Goal: Find contact information: Find contact information

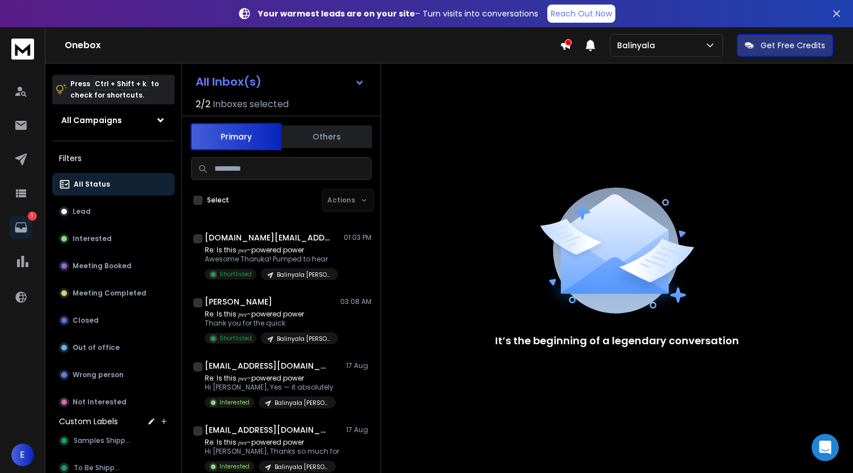
click at [321, 126] on button "Others" at bounding box center [326, 136] width 91 height 25
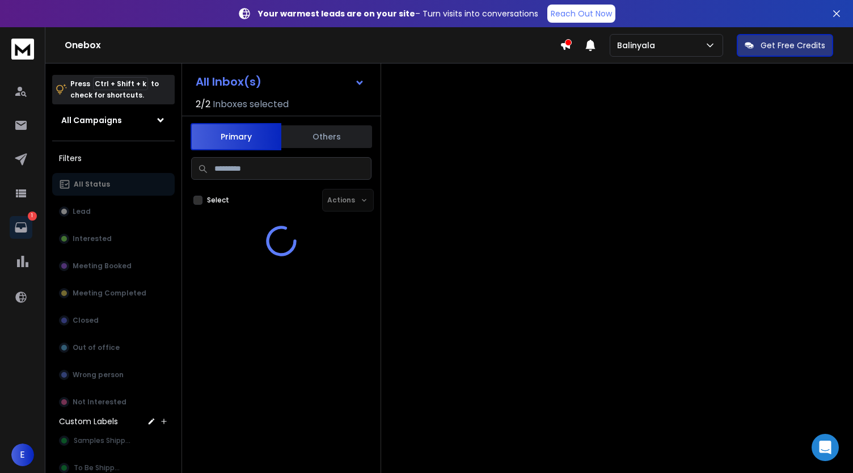
click at [239, 125] on button "Primary" at bounding box center [236, 136] width 91 height 27
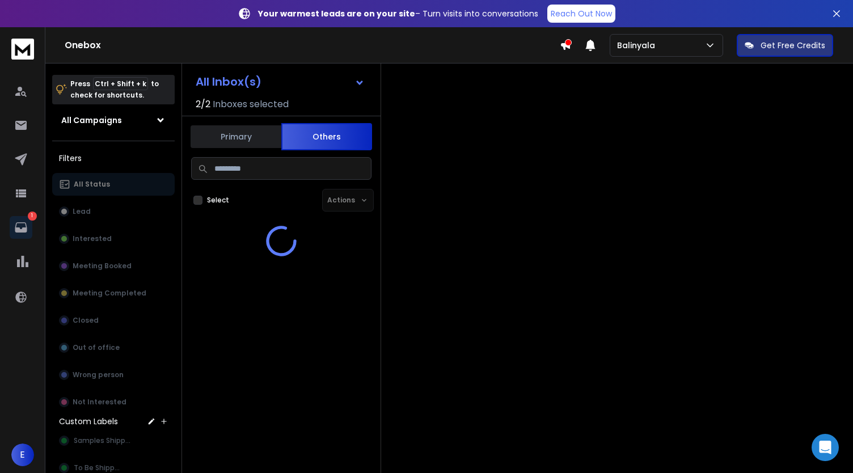
click at [330, 136] on button "Others" at bounding box center [326, 136] width 91 height 27
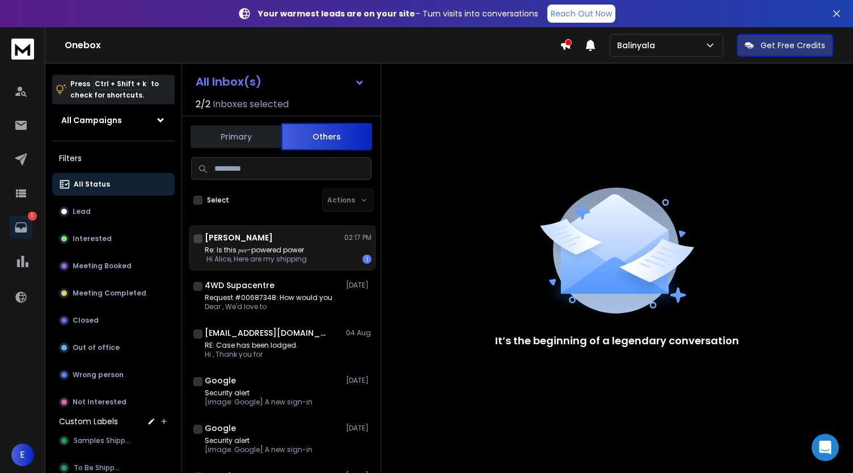
click at [346, 259] on div "Re: Is this 𝑝𝑒𝑒-powered power ﻿ ﻿Hi [PERSON_NAME], Here are my shipping 1" at bounding box center [288, 255] width 167 height 18
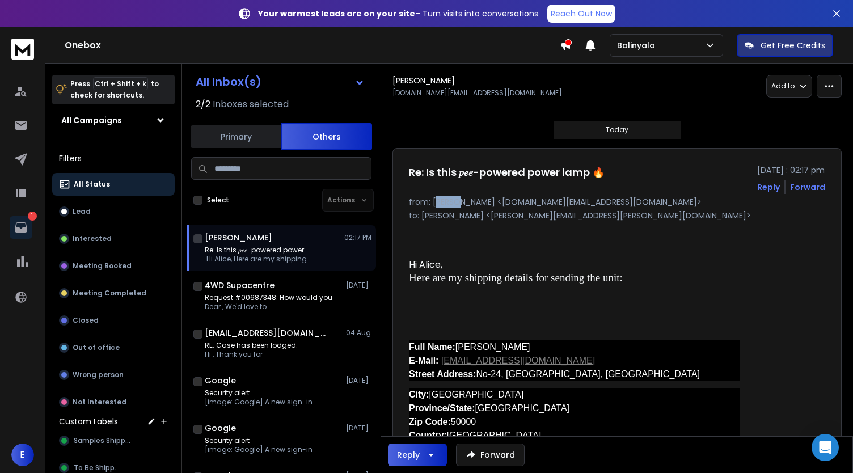
drag, startPoint x: 433, startPoint y: 196, endPoint x: 459, endPoint y: 206, distance: 28.0
click at [459, 206] on p "from: [PERSON_NAME] <[DOMAIN_NAME][EMAIL_ADDRESS][DOMAIN_NAME]>" at bounding box center [617, 201] width 416 height 11
copy p "haruk"
click at [434, 191] on div "Re: Is this 𝑝𝑒𝑒-powered power lamp 🔥 [DATE] : 02:17 pm Reply Forward" at bounding box center [617, 178] width 416 height 29
drag, startPoint x: 433, startPoint y: 199, endPoint x: 504, endPoint y: 201, distance: 70.3
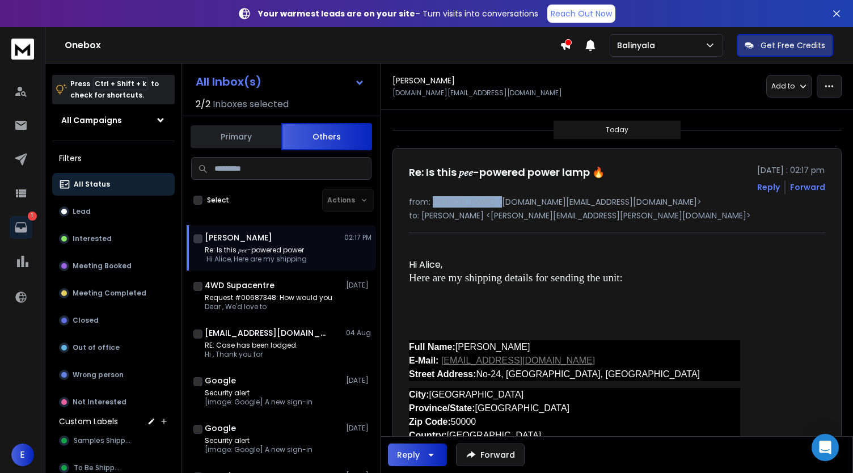
click at [504, 201] on p "from: [PERSON_NAME] <[DOMAIN_NAME][EMAIL_ADDRESS][DOMAIN_NAME]>" at bounding box center [617, 201] width 416 height 11
copy p "[PERSON_NAME]"
click at [605, 215] on p "to: [PERSON_NAME] <[PERSON_NAME][EMAIL_ADDRESS][PERSON_NAME][DOMAIN_NAME]>" at bounding box center [617, 215] width 416 height 11
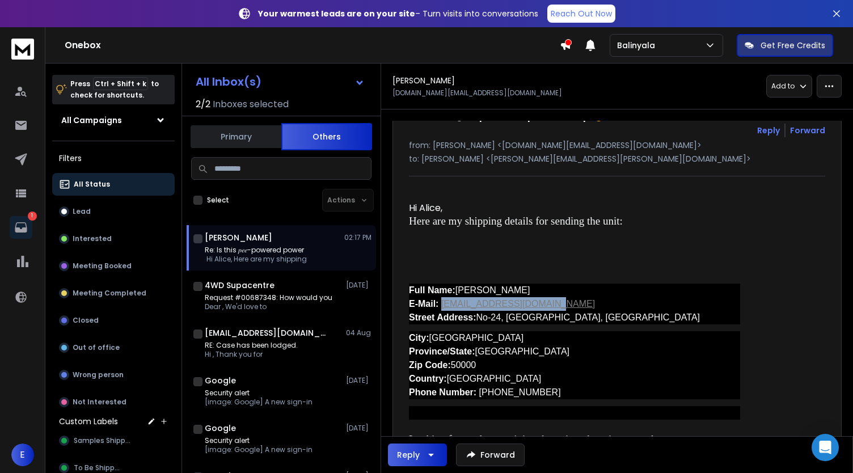
drag, startPoint x: 556, startPoint y: 304, endPoint x: 440, endPoint y: 306, distance: 116.3
click at [440, 306] on p "Full Name: [PERSON_NAME] E-Mail: [EMAIL_ADDRESS][DOMAIN_NAME] Street Address: […" at bounding box center [574, 304] width 331 height 41
copy link "[EMAIL_ADDRESS][DOMAIN_NAME]"
click at [531, 261] on div "Here are my shipping details for sending the unit: Full Name: [PERSON_NAME] E-M…" at bounding box center [574, 388] width 331 height 346
drag, startPoint x: 458, startPoint y: 285, endPoint x: 599, endPoint y: 290, distance: 141.3
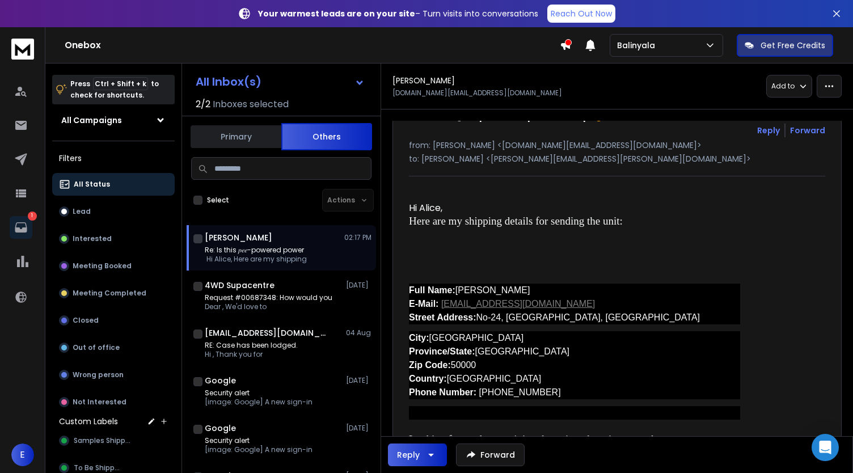
click at [599, 290] on p "Full Name: [PERSON_NAME] E-Mail: [EMAIL_ADDRESS][DOMAIN_NAME] Street Address: […" at bounding box center [574, 304] width 331 height 41
copy p "[PERSON_NAME]"
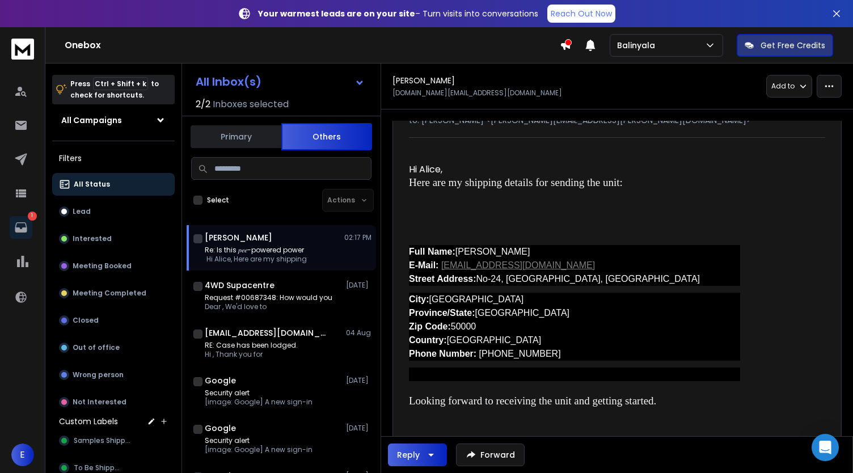
scroll to position [113, 0]
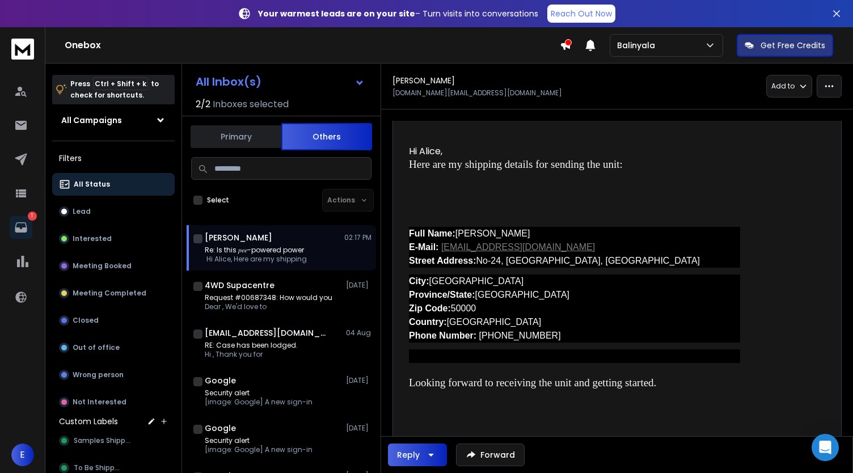
click at [625, 254] on p "Full Name: [PERSON_NAME] E-Mail: [EMAIL_ADDRESS][DOMAIN_NAME] Street Address: […" at bounding box center [574, 247] width 331 height 41
click at [476, 257] on p "Full Name: [PERSON_NAME] E-Mail: [EMAIL_ADDRESS][DOMAIN_NAME] Street Address: […" at bounding box center [574, 247] width 331 height 41
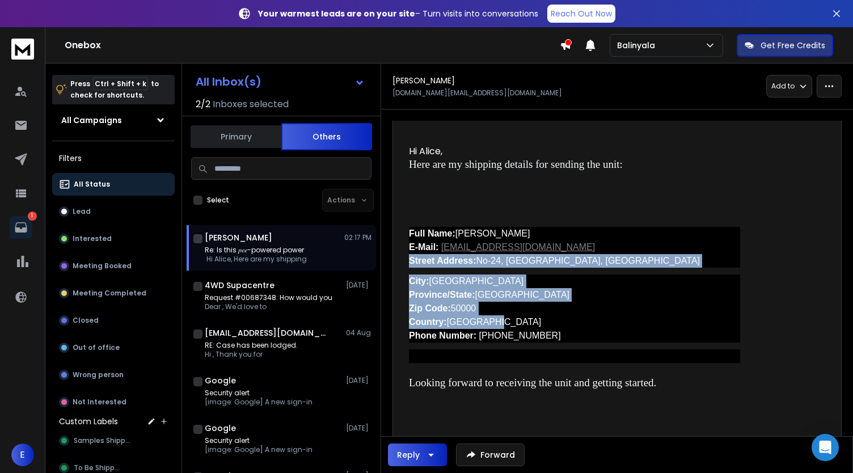
drag, startPoint x: 409, startPoint y: 260, endPoint x: 543, endPoint y: 317, distance: 145.4
click at [543, 317] on div "Here are my shipping details for sending the unit: Full Name: [PERSON_NAME] E-M…" at bounding box center [574, 331] width 331 height 346
copy div "Street Address: No-24, [GEOGRAPHIC_DATA], [GEOGRAPHIC_DATA]: [GEOGRAPHIC_DATA]/…"
drag, startPoint x: 567, startPoint y: 320, endPoint x: 555, endPoint y: 324, distance: 12.4
click at [566, 320] on p "City: [GEOGRAPHIC_DATA]/State: North Central Zip Code: 50000 Country: [GEOGRAPH…" at bounding box center [574, 309] width 331 height 68
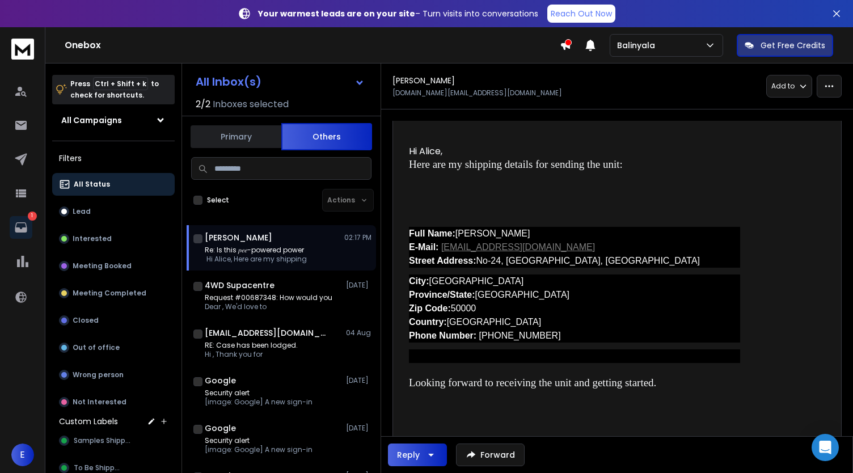
click at [549, 328] on p "City: [GEOGRAPHIC_DATA]/State: North Central Zip Code: 50000 Country: [GEOGRAPH…" at bounding box center [574, 309] width 331 height 68
drag, startPoint x: 549, startPoint y: 331, endPoint x: 481, endPoint y: 331, distance: 68.1
click at [481, 331] on p "City: [GEOGRAPHIC_DATA]/State: North Central Zip Code: 50000 Country: [GEOGRAPH…" at bounding box center [574, 309] width 331 height 68
copy span "[PHONE_NUMBER]"
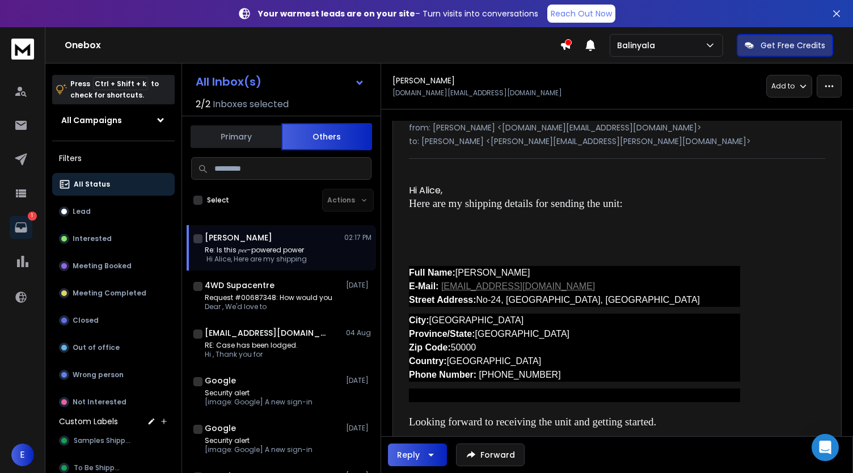
scroll to position [57, 0]
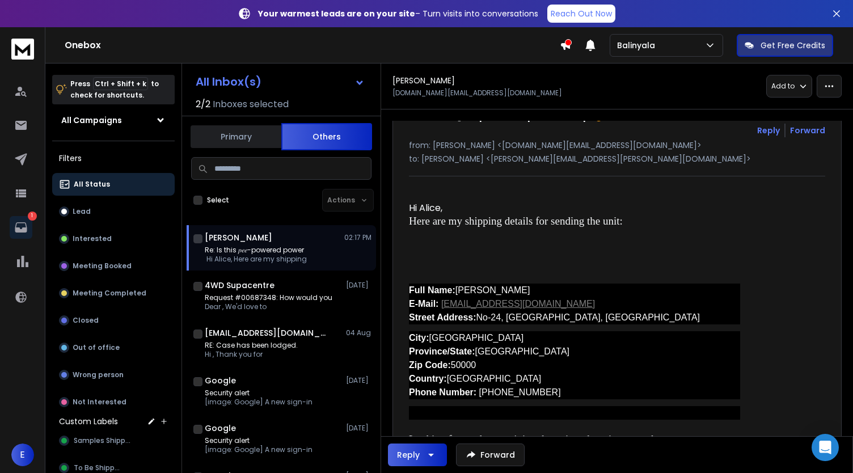
click at [637, 257] on div "Here are my shipping details for sending the unit: Full Name: [PERSON_NAME] E-M…" at bounding box center [574, 388] width 331 height 346
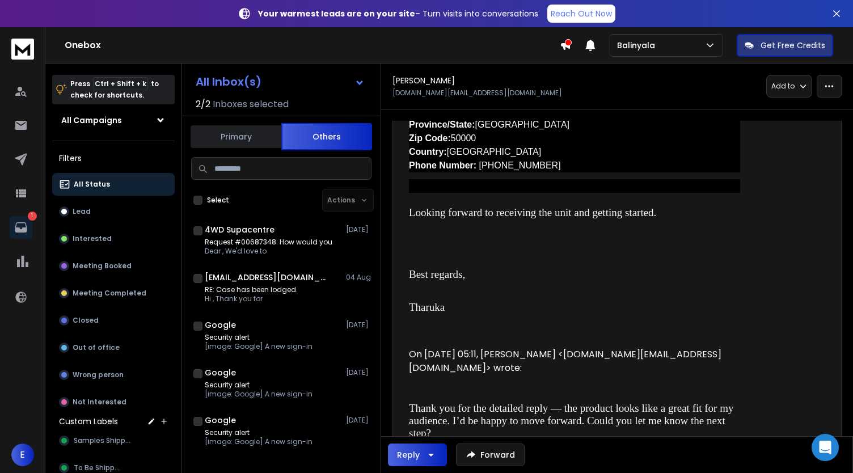
scroll to position [0, 0]
